Goal: Task Accomplishment & Management: Use online tool/utility

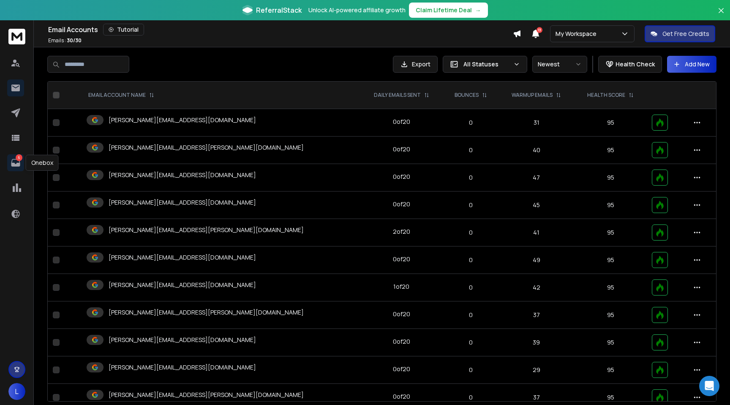
click at [21, 161] on link "5" at bounding box center [15, 162] width 17 height 17
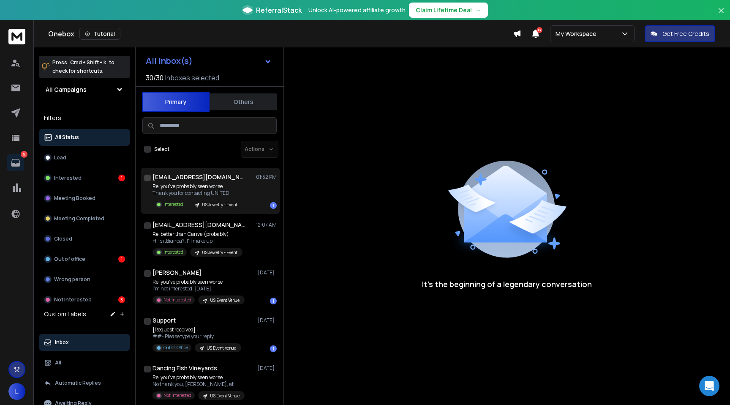
click at [217, 183] on p "Re: you’ve probably seen worse" at bounding box center [198, 186] width 90 height 7
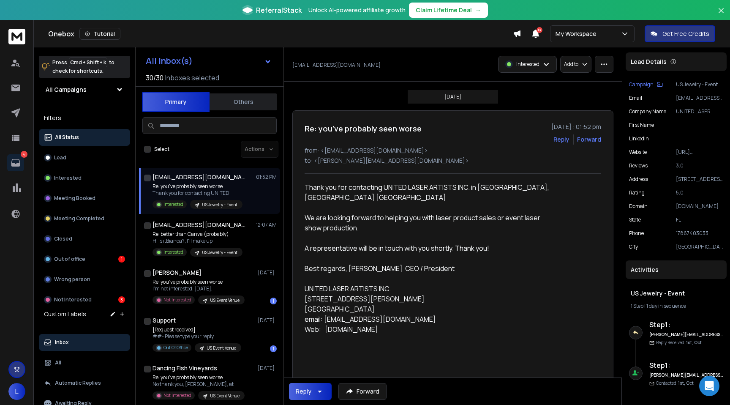
click at [539, 66] on div "Interested" at bounding box center [527, 64] width 58 height 16
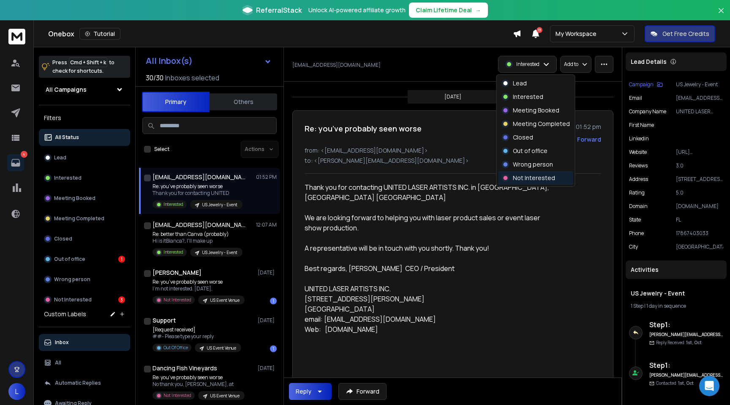
click at [531, 172] on div "Not Interested" at bounding box center [535, 178] width 75 height 14
click at [531, 172] on div "Re: you’ve probably seen worse 15 October 2025 : 01:52 pm Reply Forward from: <…" at bounding box center [453, 247] width 297 height 249
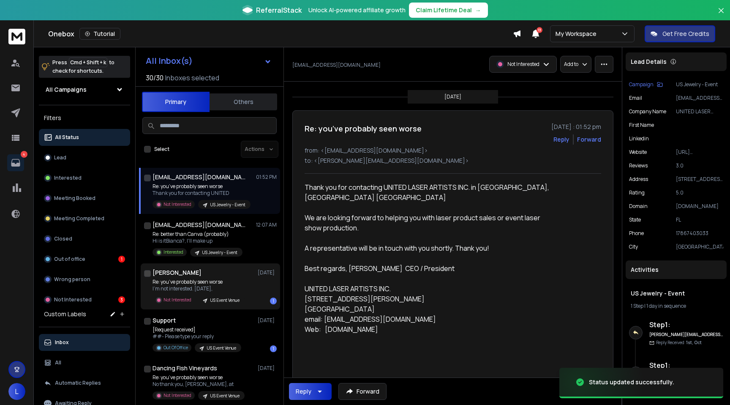
click at [228, 282] on p "Re: you’ve probably seen worse" at bounding box center [199, 281] width 92 height 7
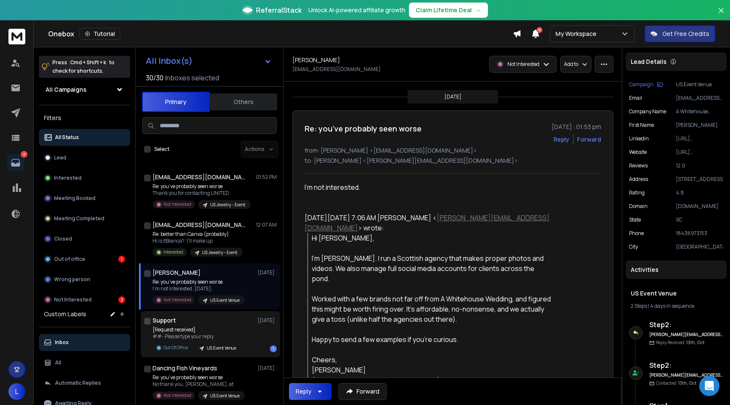
click at [234, 337] on p "##- Please type your reply" at bounding box center [197, 336] width 89 height 7
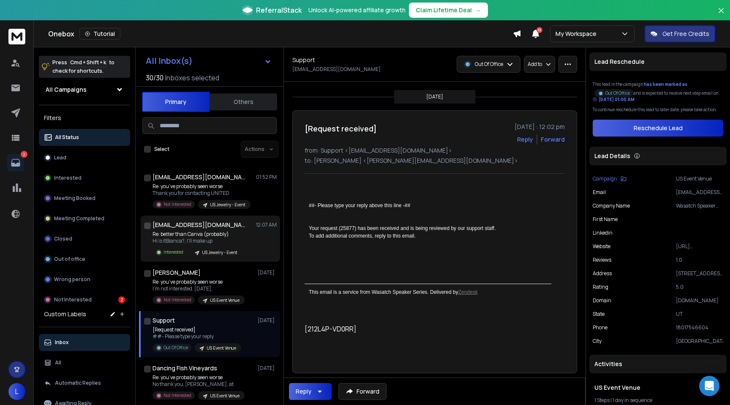
click at [236, 237] on p "Re: better than Canva (probably)" at bounding box center [198, 234] width 90 height 7
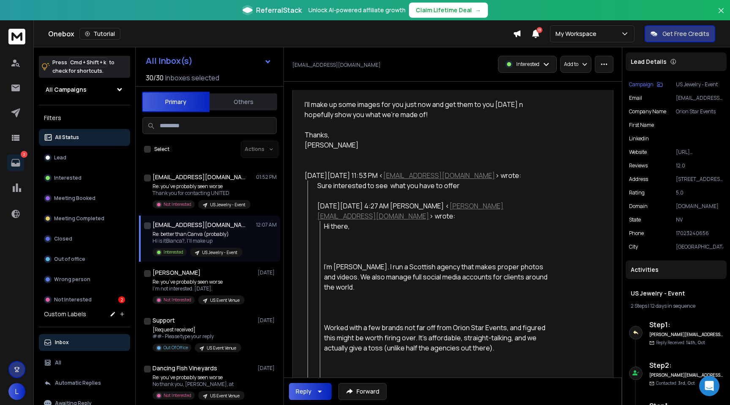
scroll to position [127, 0]
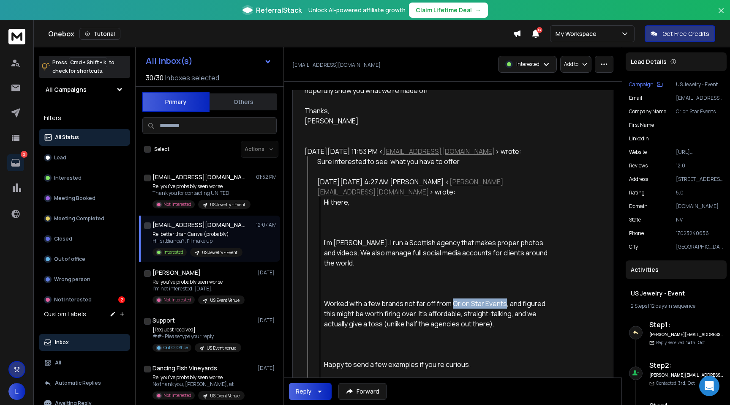
drag, startPoint x: 454, startPoint y: 294, endPoint x: 505, endPoint y: 297, distance: 51.6
click at [505, 297] on blockquote "Hi there, I’m Lewis. I run a Scottish agency that makes proper photos and video…" at bounding box center [436, 329] width 232 height 264
copy blockquote "Orion Star Events"
